Goal: Check status: Verify the current state of an ongoing process or item

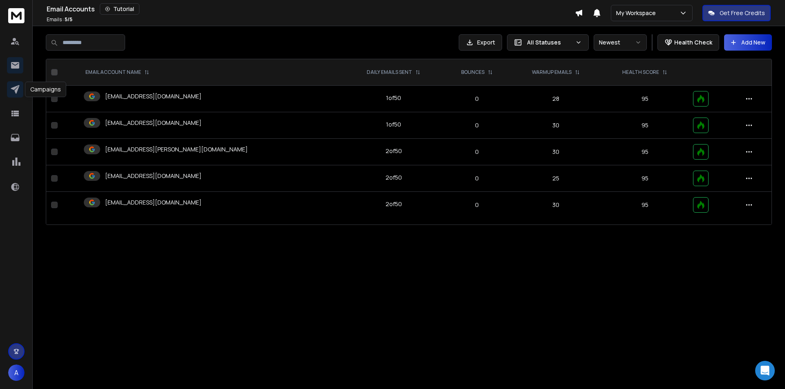
click at [12, 90] on icon at bounding box center [15, 90] width 10 height 10
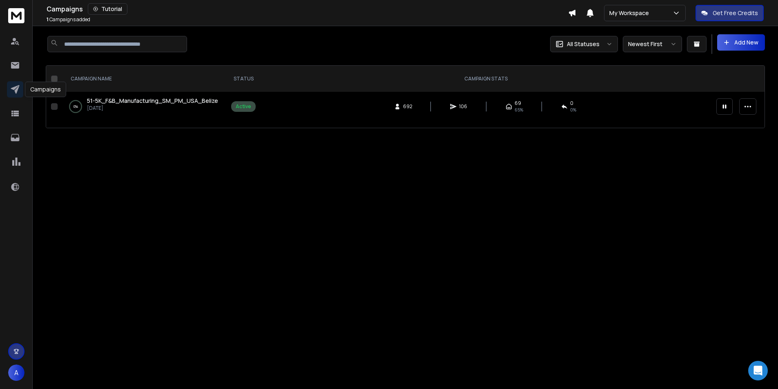
click at [12, 82] on link at bounding box center [15, 89] width 16 height 16
click at [184, 102] on span "51-5K_F&B_Manufacturing_SM_PM_USA_Belize" at bounding box center [152, 101] width 131 height 8
